Goal: Task Accomplishment & Management: Use online tool/utility

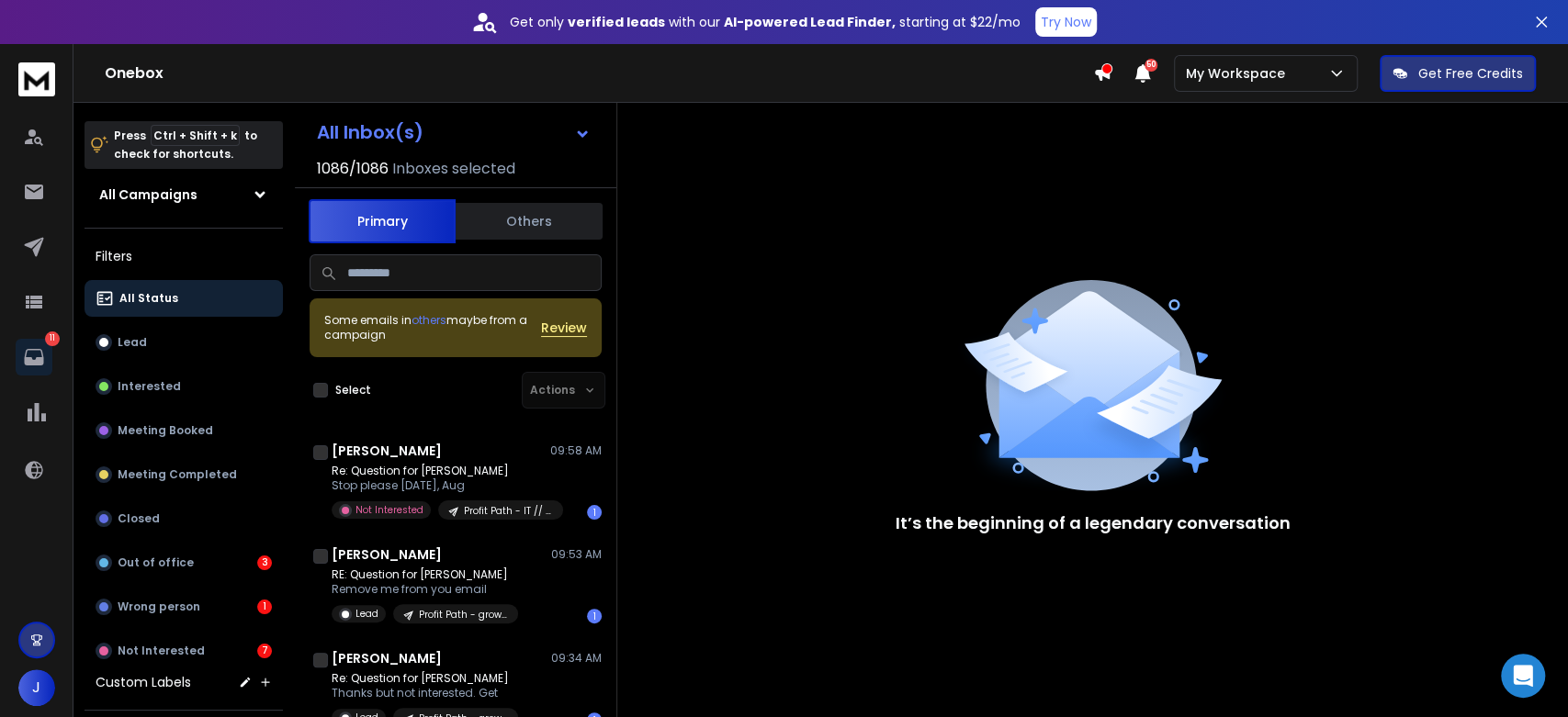
scroll to position [33, 0]
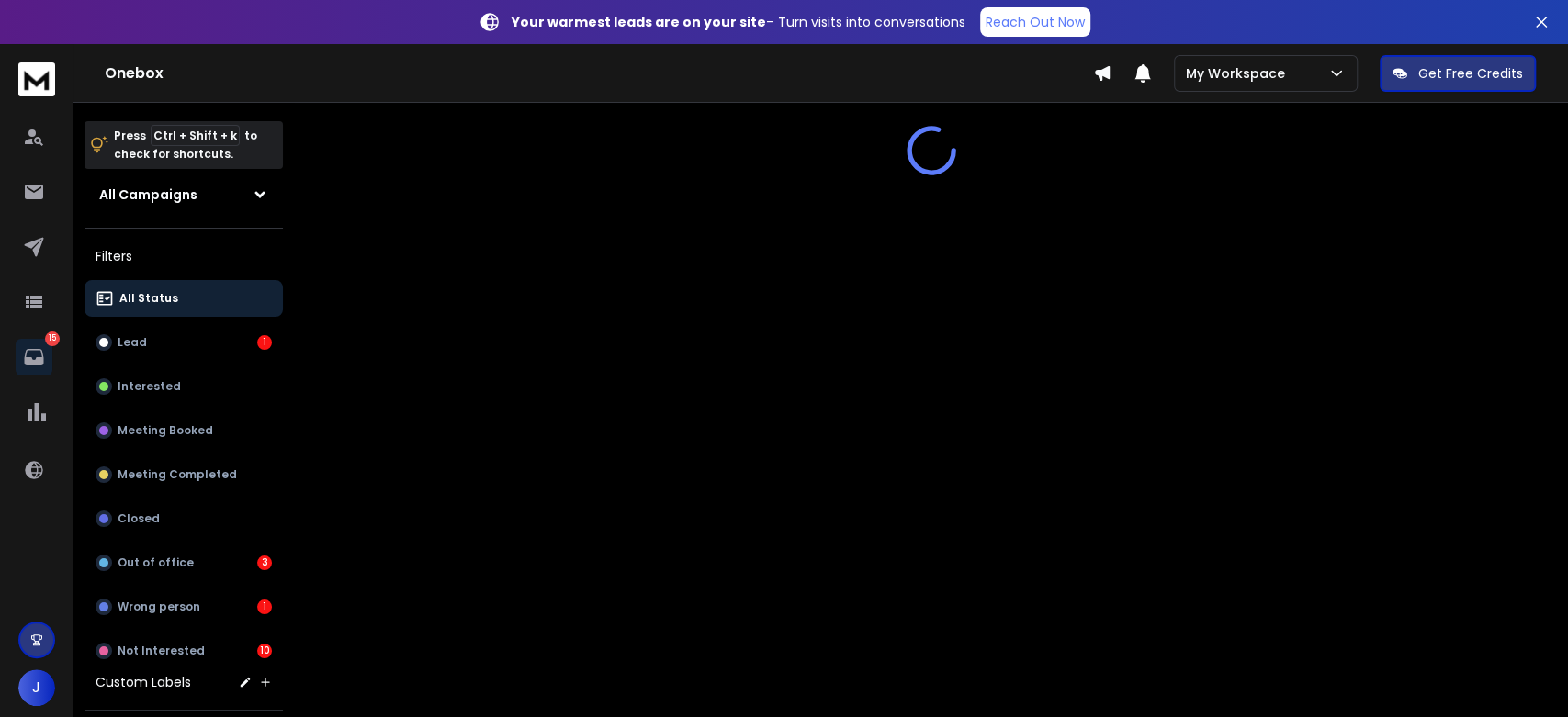
scroll to position [151, 0]
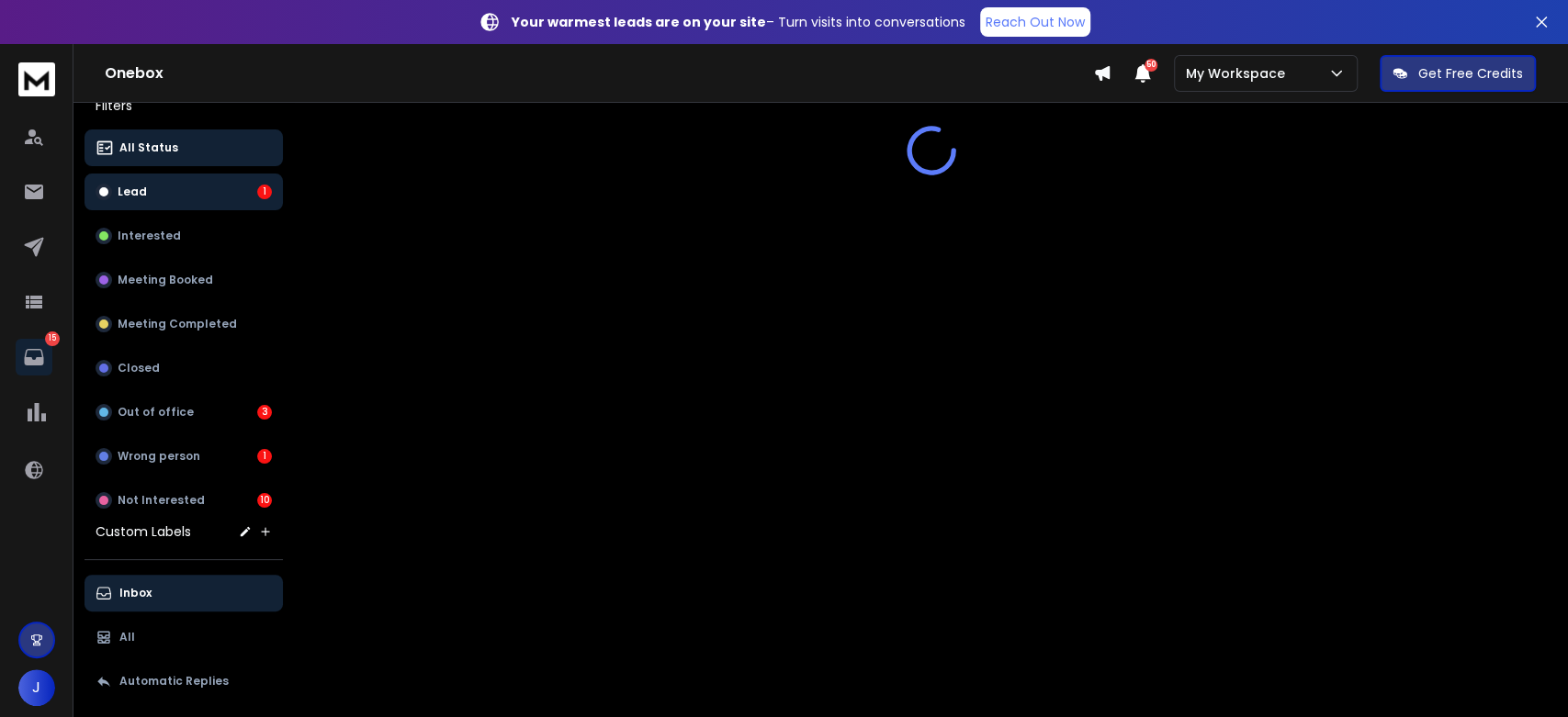
click at [193, 196] on button "Lead 1" at bounding box center [184, 191] width 199 height 37
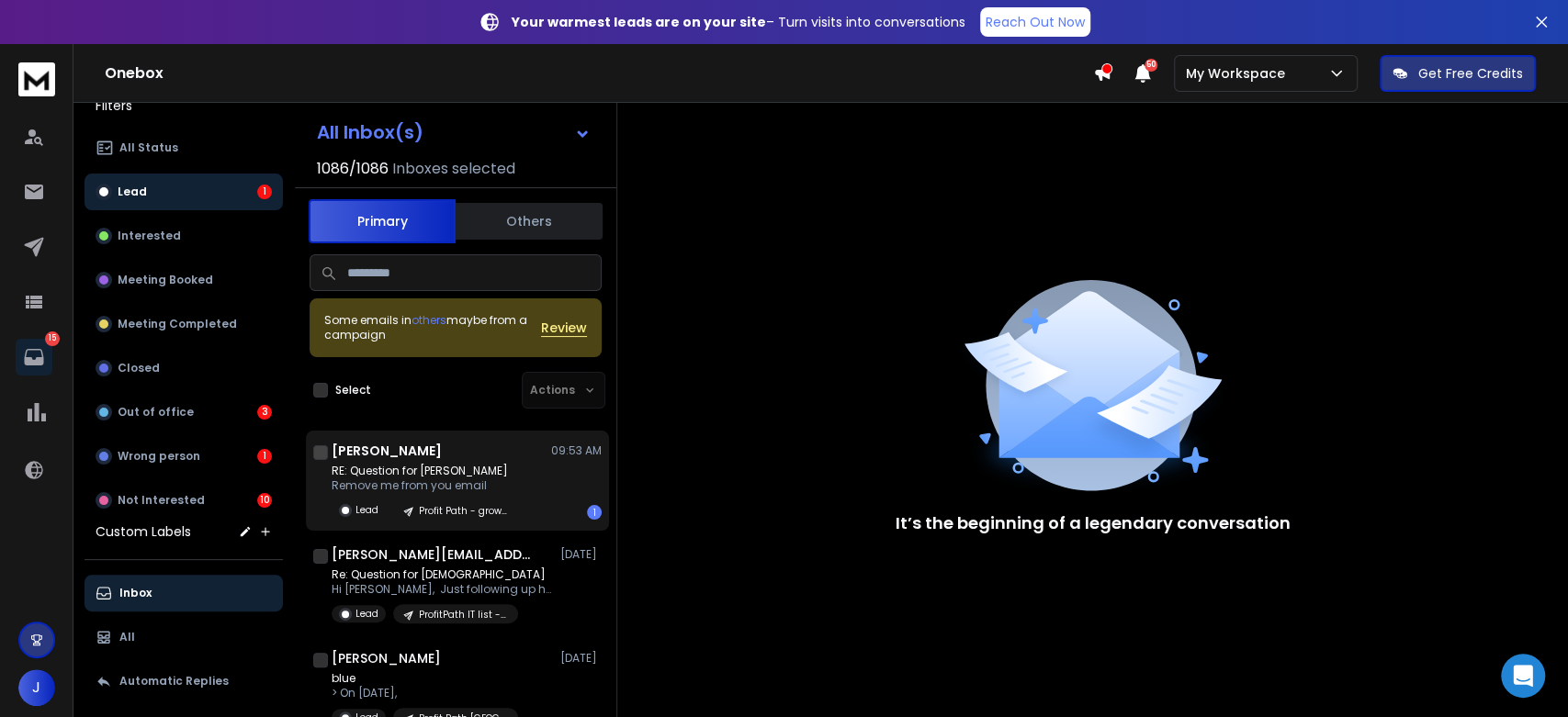
click at [494, 410] on div "Some emails in others maybe from a campaign Review Select Actions Keith Nippes …" at bounding box center [455, 603] width 322 height 710
click at [398, 500] on div "RE: Question for Keith Remove me from you email Lead Profit Path - growth execs…" at bounding box center [425, 492] width 187 height 56
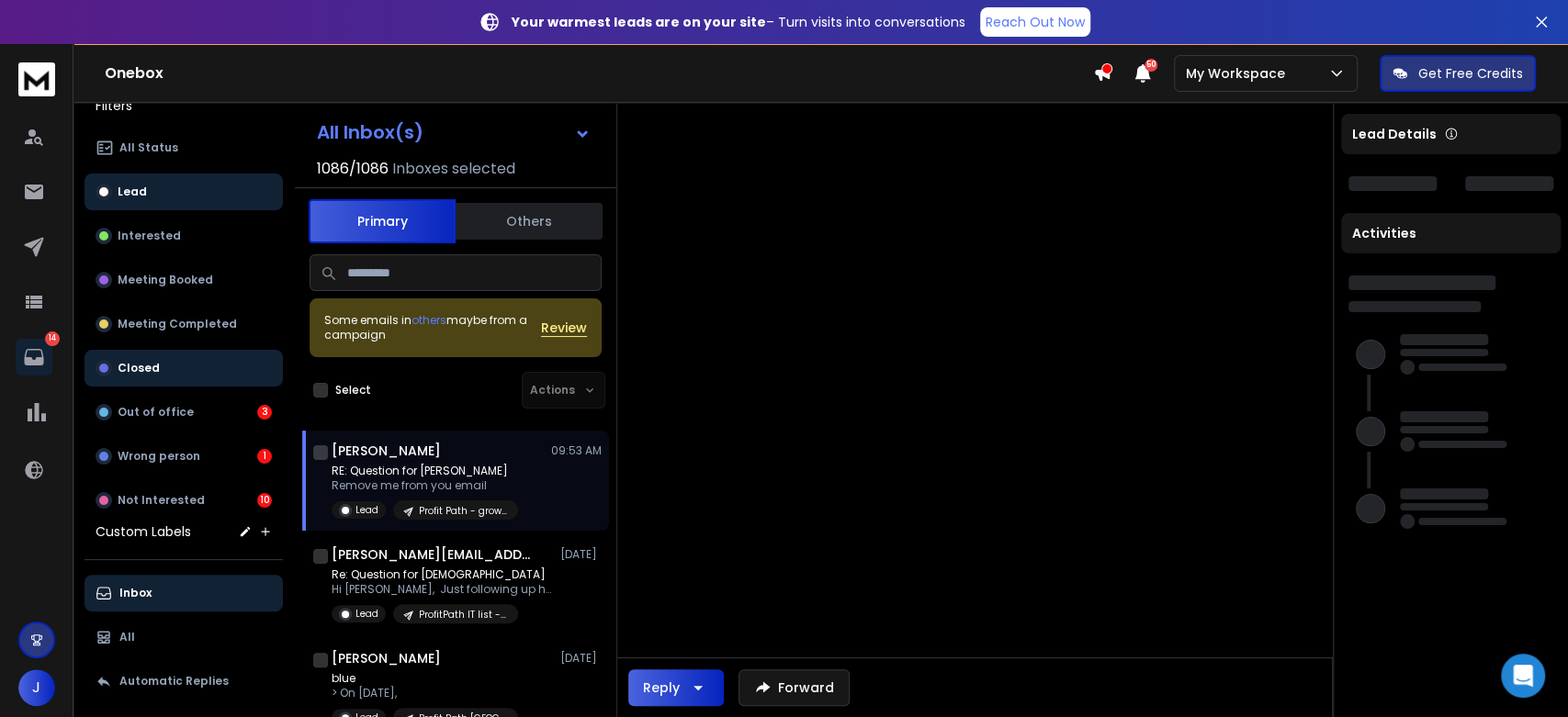
scroll to position [0, 0]
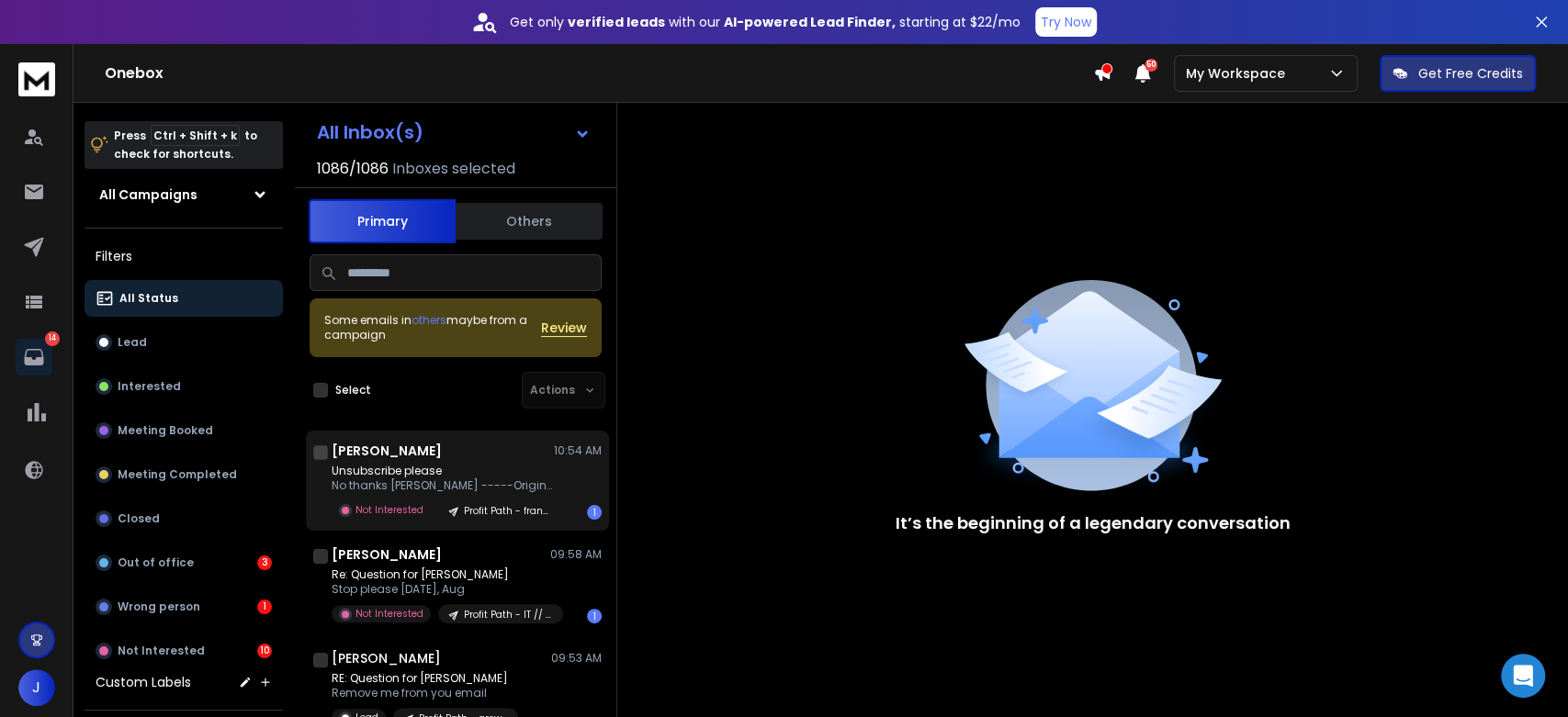
click at [439, 488] on p "No thanks Greg -----Original Message-----" at bounding box center [442, 485] width 220 height 15
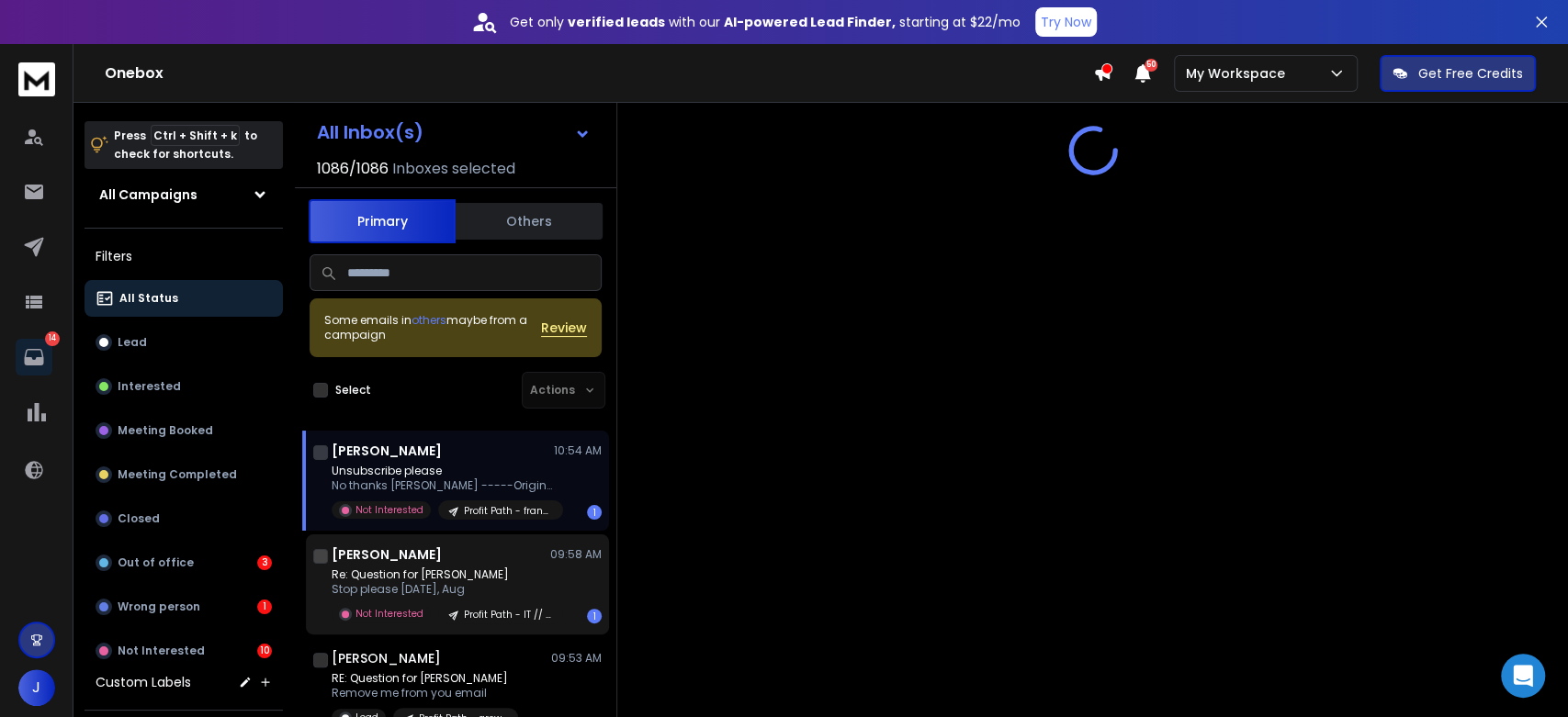
drag, startPoint x: 445, startPoint y: 586, endPoint x: 429, endPoint y: 540, distance: 48.7
click at [445, 588] on p "Stop please [DATE], Aug" at bounding box center [442, 590] width 220 height 15
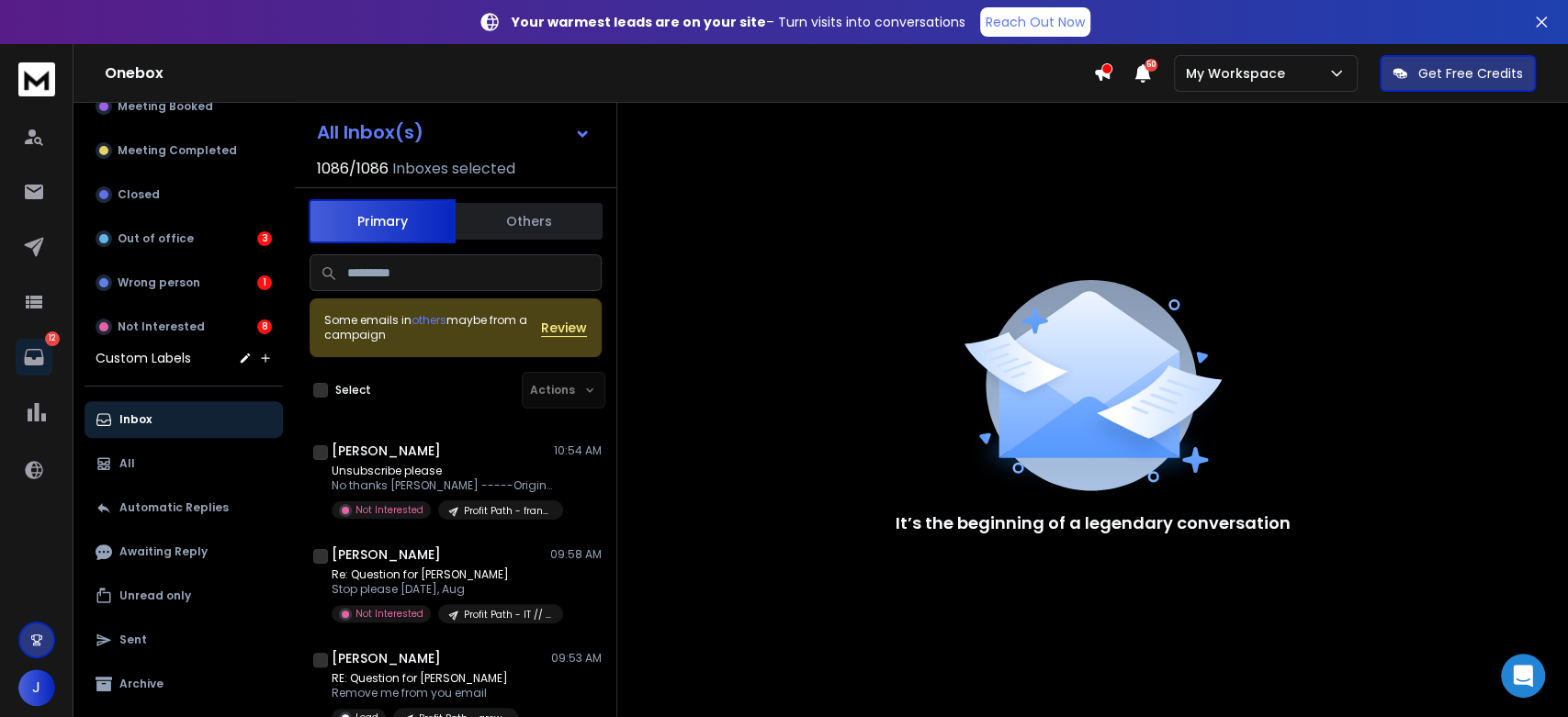
scroll to position [330, 0]
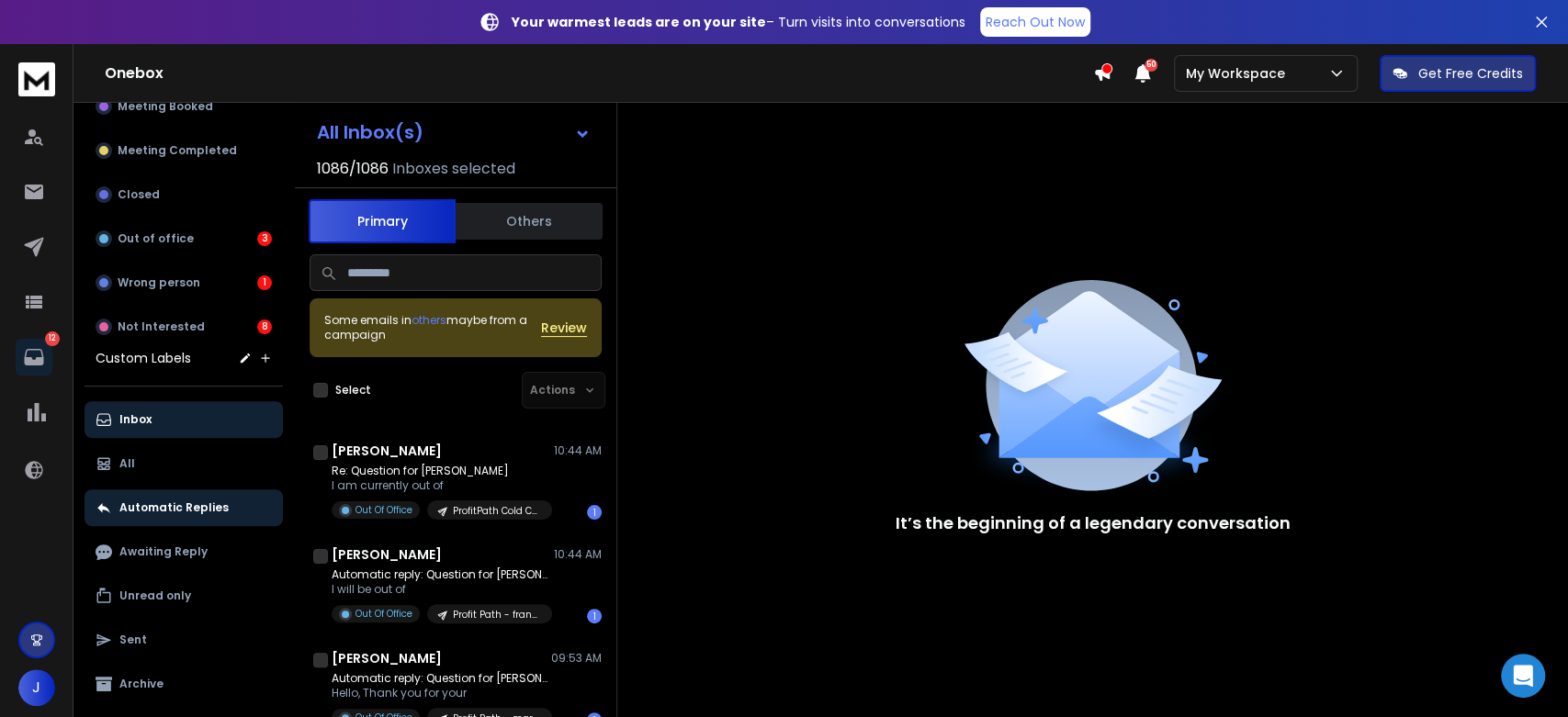
click at [187, 417] on button "Inbox" at bounding box center [184, 419] width 199 height 37
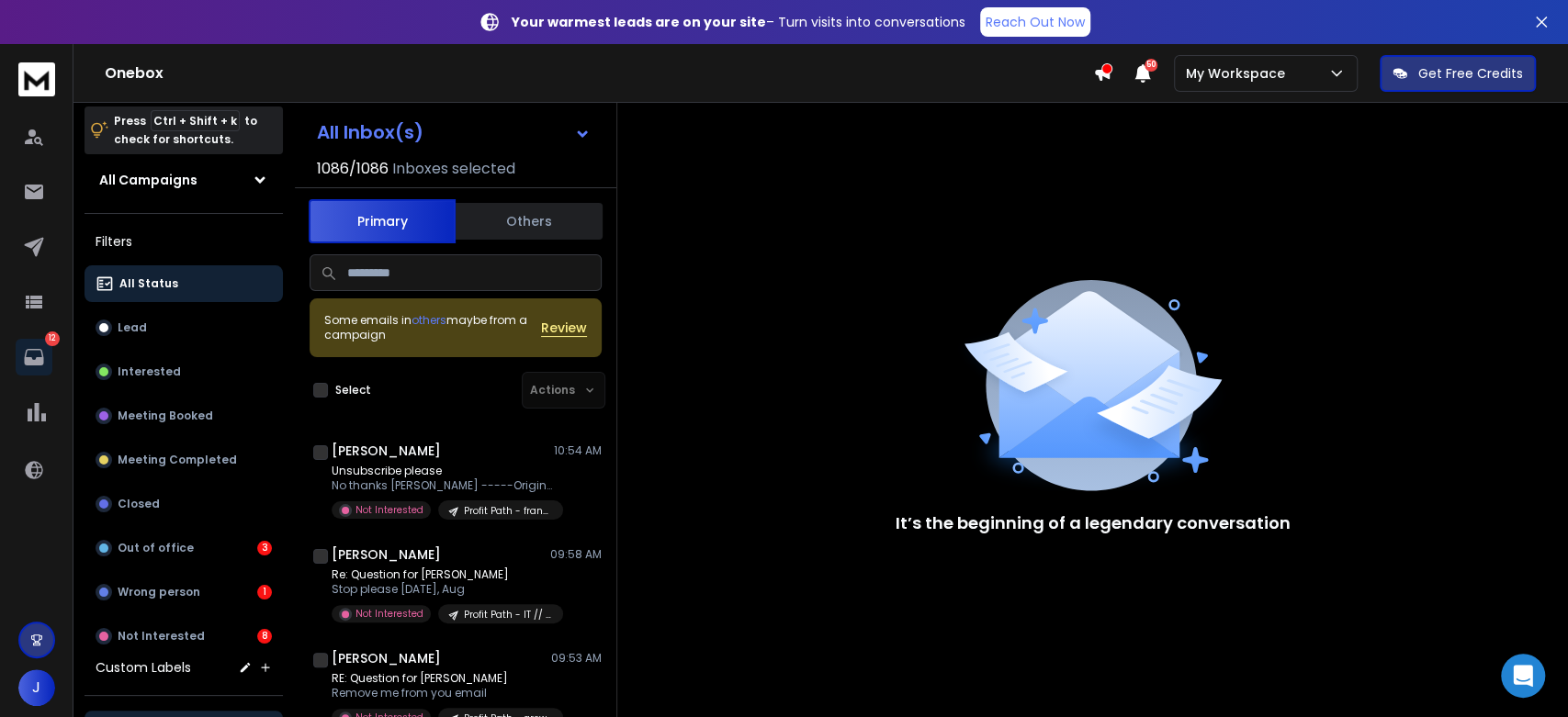
scroll to position [13, 0]
click at [190, 366] on button "Interested" at bounding box center [184, 373] width 199 height 37
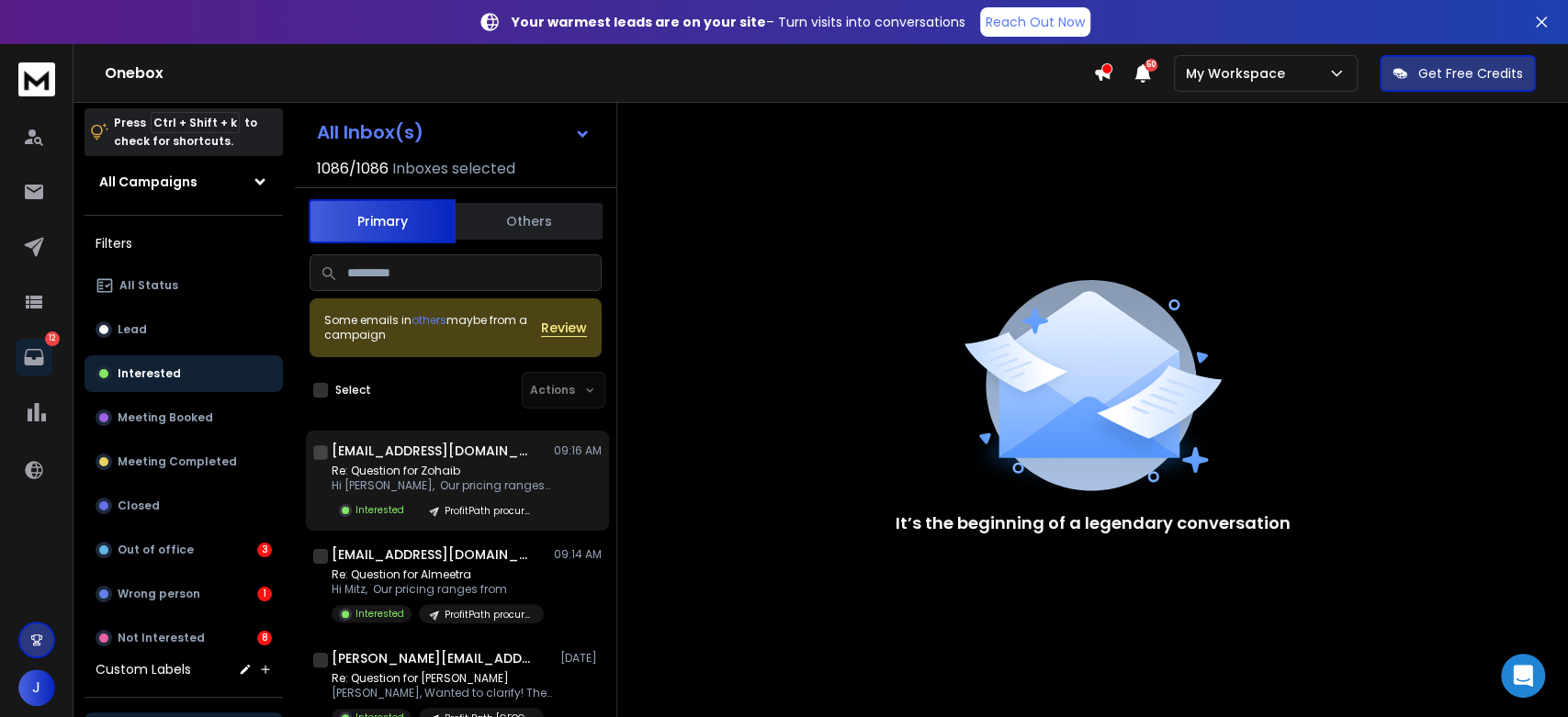
click at [529, 480] on p "Hi [PERSON_NAME], Our pricing ranges from" at bounding box center [442, 485] width 220 height 15
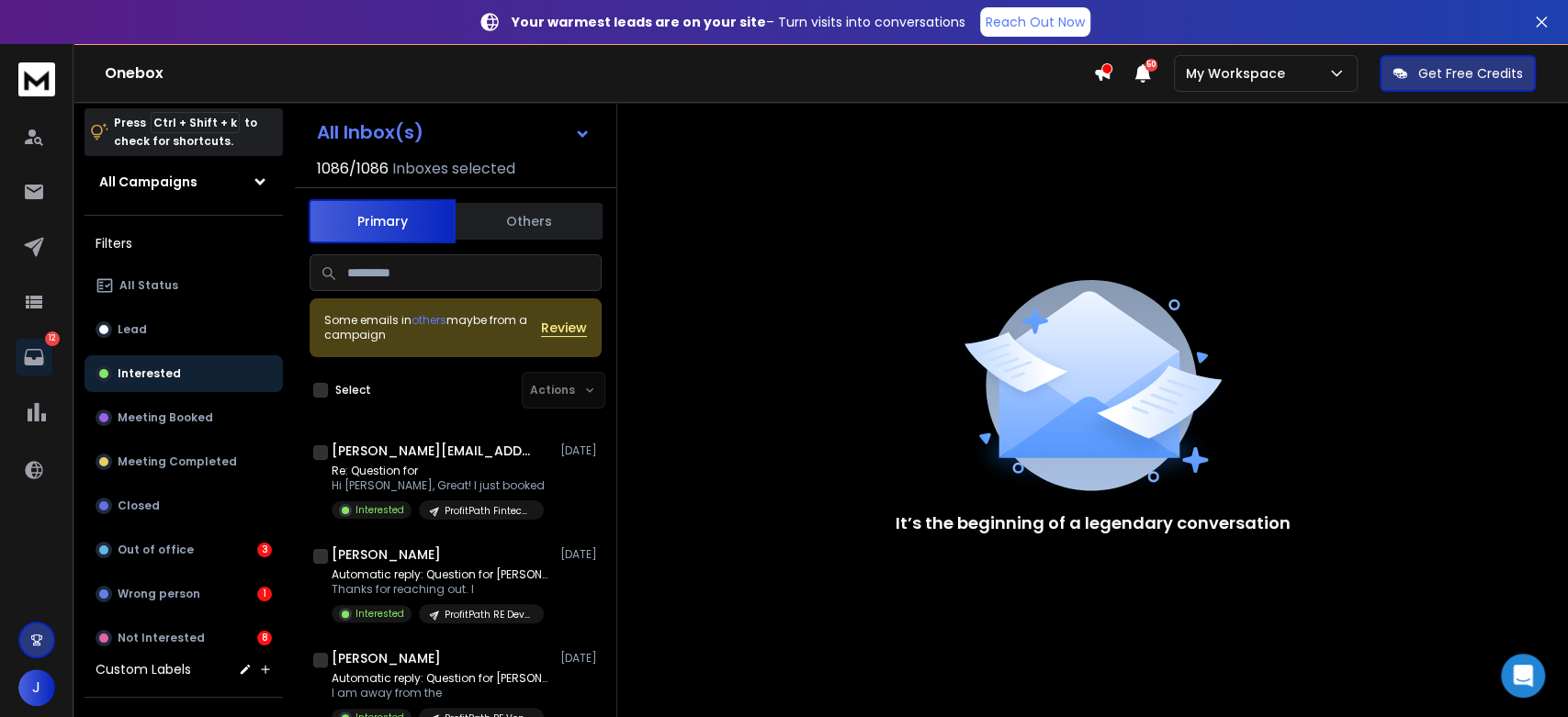
click at [407, 268] on input at bounding box center [456, 272] width 293 height 37
